Goal: Task Accomplishment & Management: Use online tool/utility

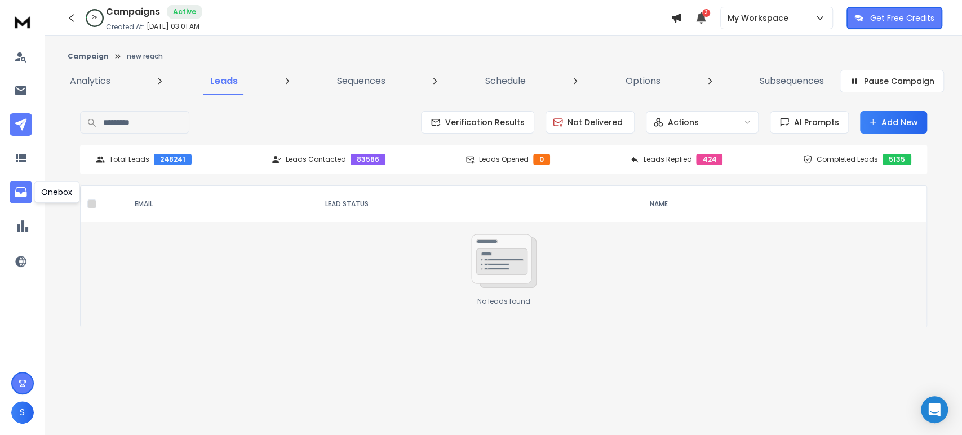
click at [17, 187] on icon at bounding box center [21, 192] width 12 height 10
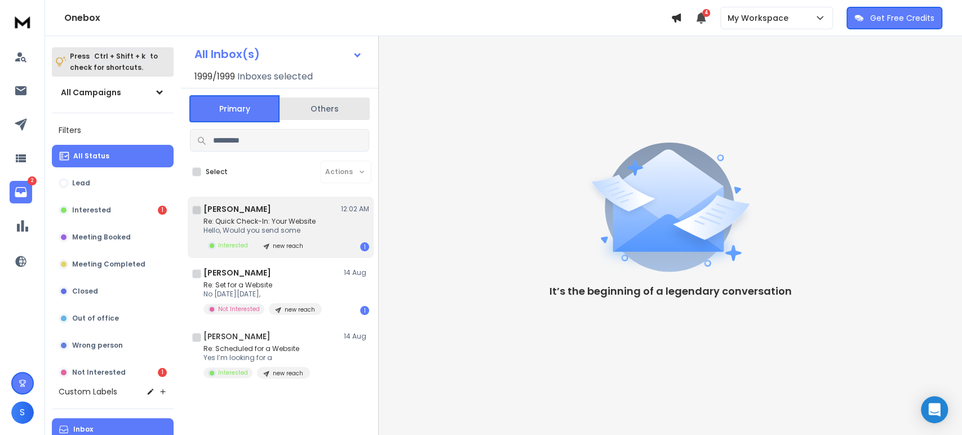
click at [312, 227] on p "Hello, Would you send some" at bounding box center [259, 230] width 112 height 9
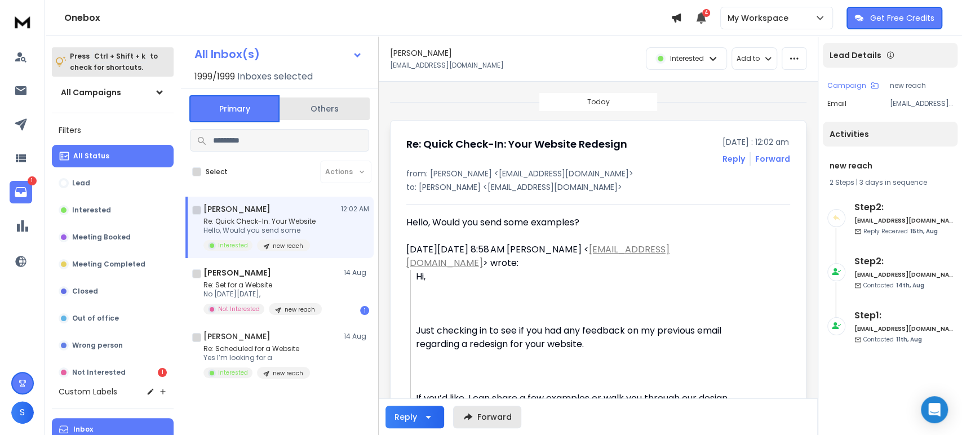
click at [499, 417] on button "Forward" at bounding box center [487, 417] width 68 height 23
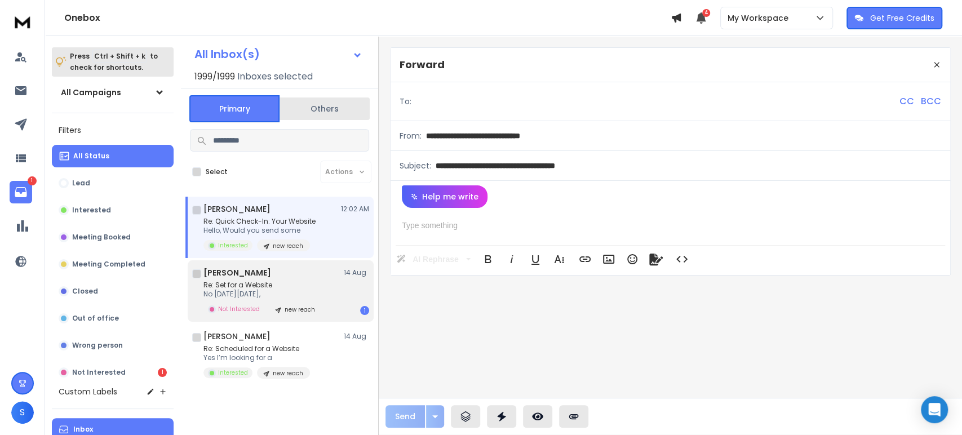
click at [261, 270] on div "Kermit Nourse 14 Aug" at bounding box center [286, 272] width 166 height 11
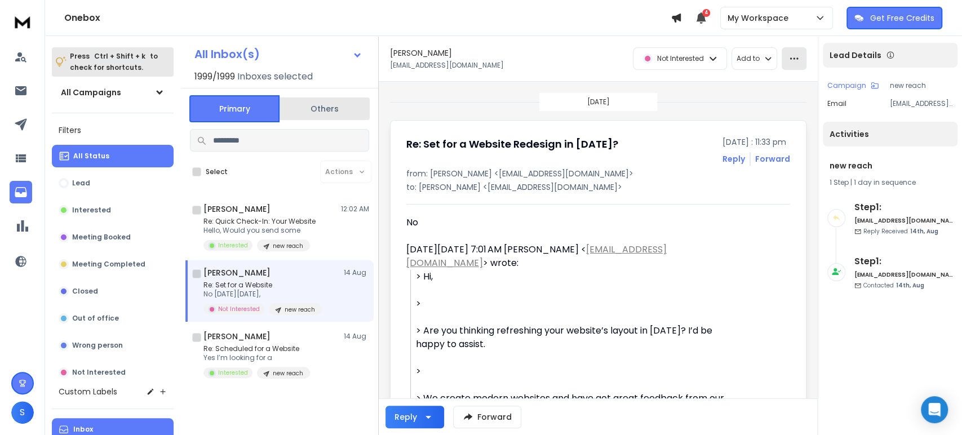
click at [796, 57] on icon "button" at bounding box center [794, 58] width 8 height 2
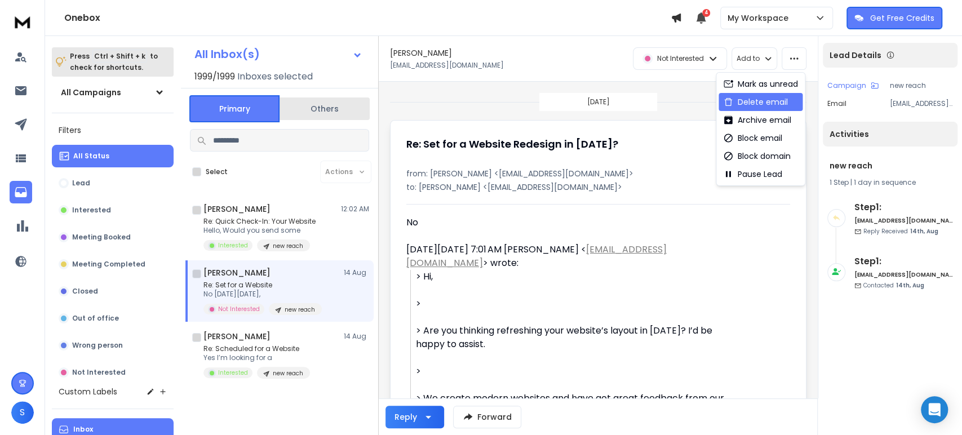
click at [767, 96] on div "Delete email" at bounding box center [755, 101] width 65 height 11
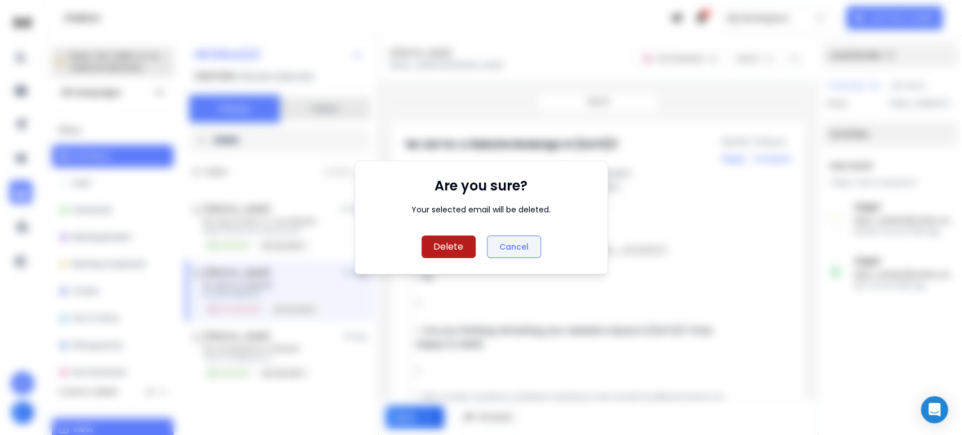
click at [448, 249] on button "Delete" at bounding box center [448, 246] width 54 height 23
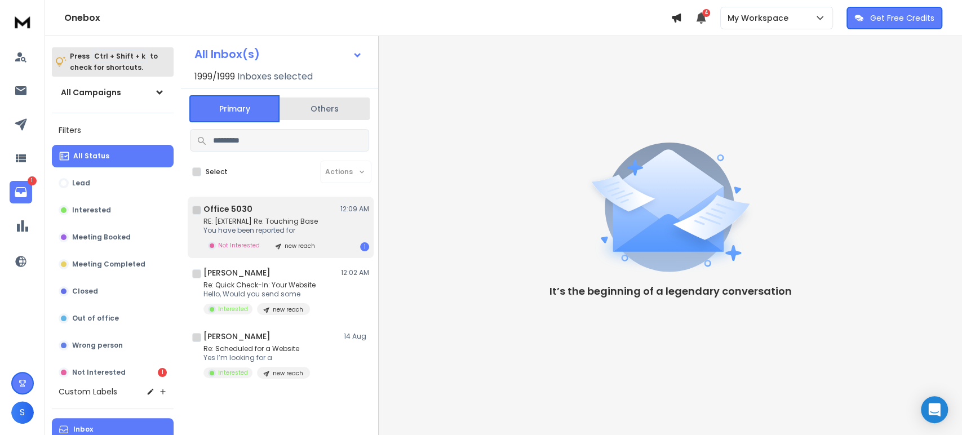
click at [260, 233] on p "You have been reported for" at bounding box center [262, 230] width 118 height 9
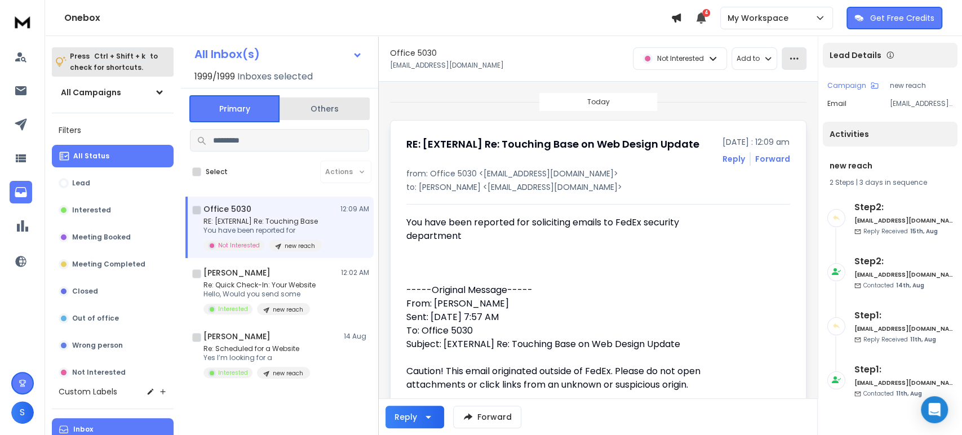
click at [782, 59] on button "button" at bounding box center [793, 58] width 25 height 23
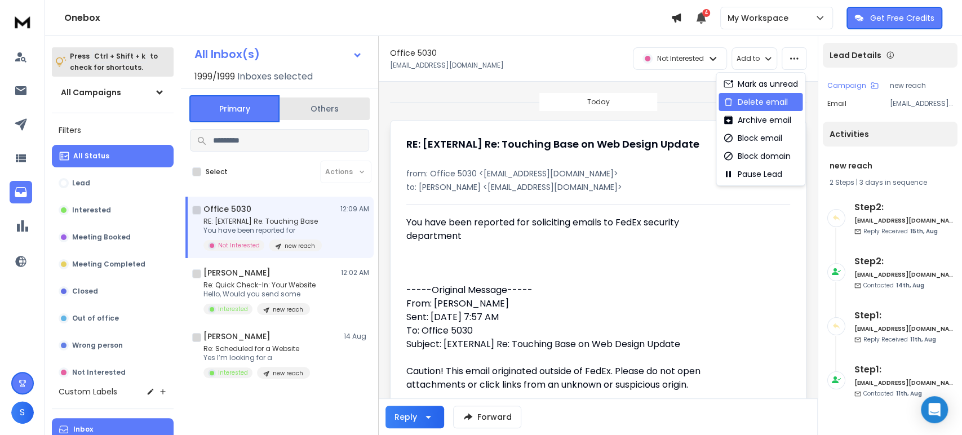
click at [763, 103] on div "Delete email" at bounding box center [755, 101] width 65 height 11
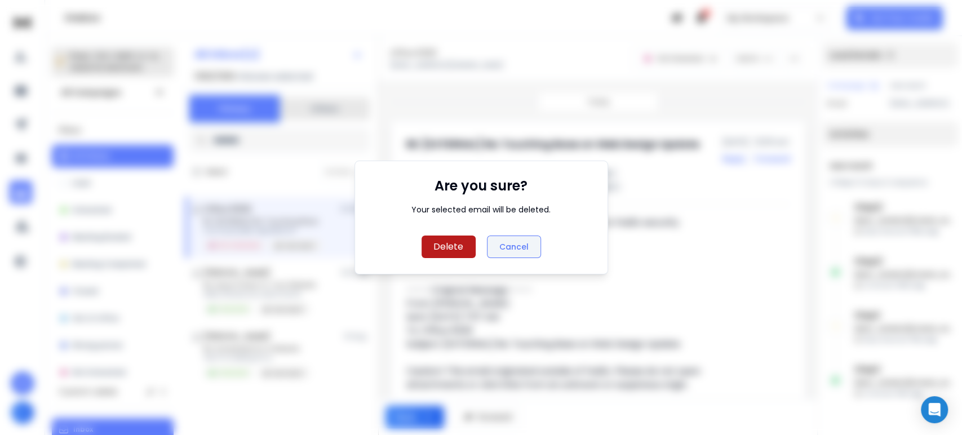
click at [469, 243] on button "Delete" at bounding box center [448, 246] width 54 height 23
